Goal: Task Accomplishment & Management: Use online tool/utility

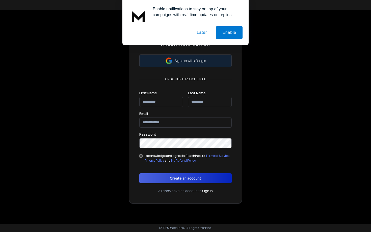
click at [185, 60] on p "Sign up with Google" at bounding box center [190, 60] width 31 height 5
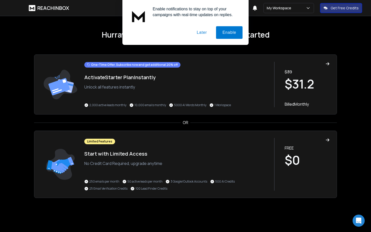
click at [205, 32] on button "Later" at bounding box center [201, 32] width 23 height 13
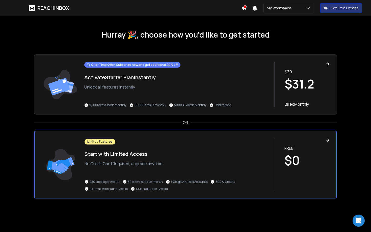
click at [244, 166] on p "No Credit Card Required, upgrade anytime" at bounding box center [177, 164] width 184 height 6
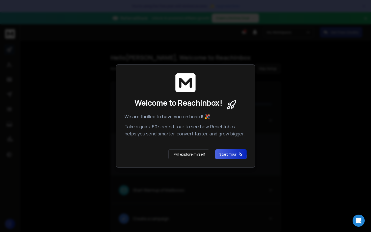
click at [229, 153] on span "Start Tour" at bounding box center [230, 154] width 23 height 5
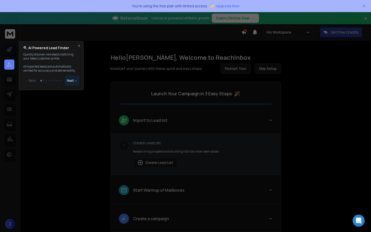
click at [70, 80] on button "Next →" at bounding box center [72, 81] width 14 height 10
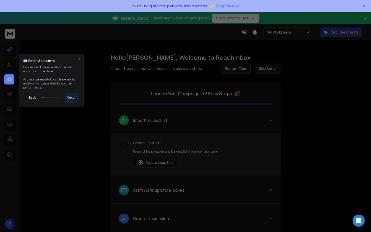
click at [74, 95] on button "Next →" at bounding box center [72, 98] width 14 height 10
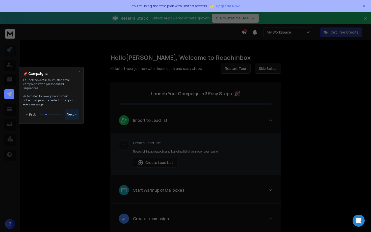
click at [74, 113] on button "Next →" at bounding box center [72, 115] width 14 height 10
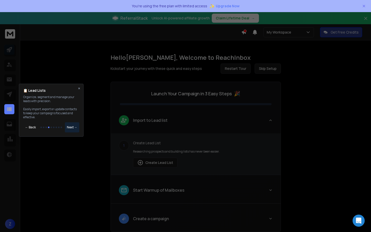
click at [75, 125] on button "Next →" at bounding box center [72, 127] width 14 height 10
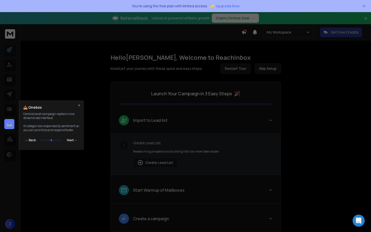
click at [74, 126] on p "Centralize all campaign replies in one streamlined interface. AI categorizes re…" at bounding box center [51, 122] width 56 height 20
